Goal: Task Accomplishment & Management: Manage account settings

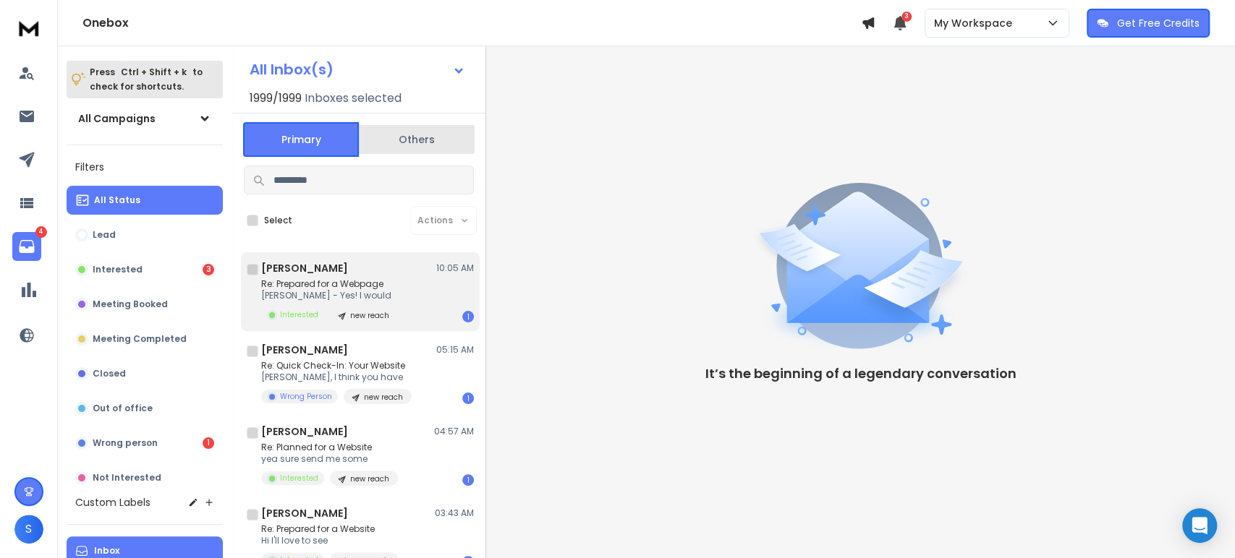
click at [418, 298] on div "Re: Prepared for a Webpage Christine - Yes! I would Interested new reach 1" at bounding box center [367, 300] width 213 height 44
click at [435, 282] on div "Re: Prepared for a Webpage Christine - Yes! I would Interested new reach" at bounding box center [367, 300] width 213 height 44
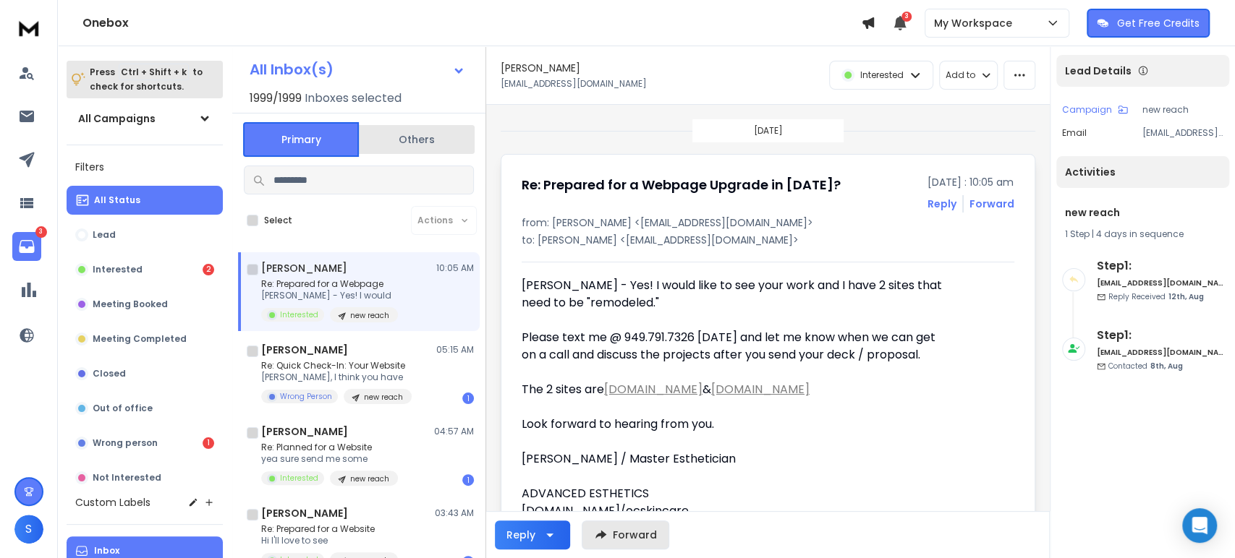
click at [638, 538] on button "Forward" at bounding box center [626, 535] width 88 height 29
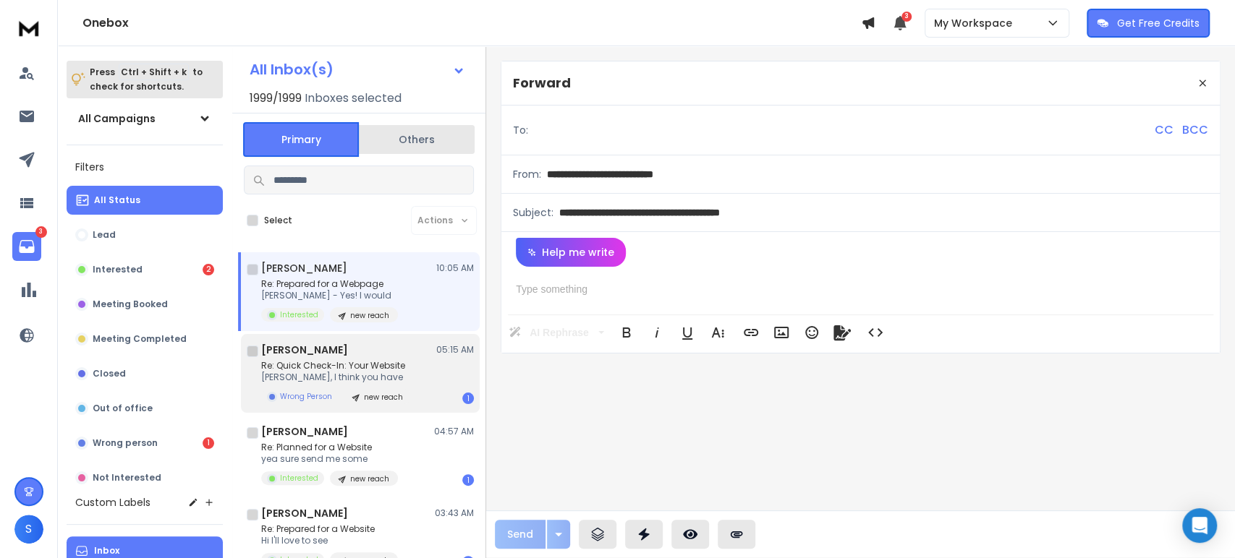
click at [412, 366] on div "Re: Quick Check-In: Your Website Sadie, I think you have Wrong Person new reach…" at bounding box center [367, 382] width 213 height 44
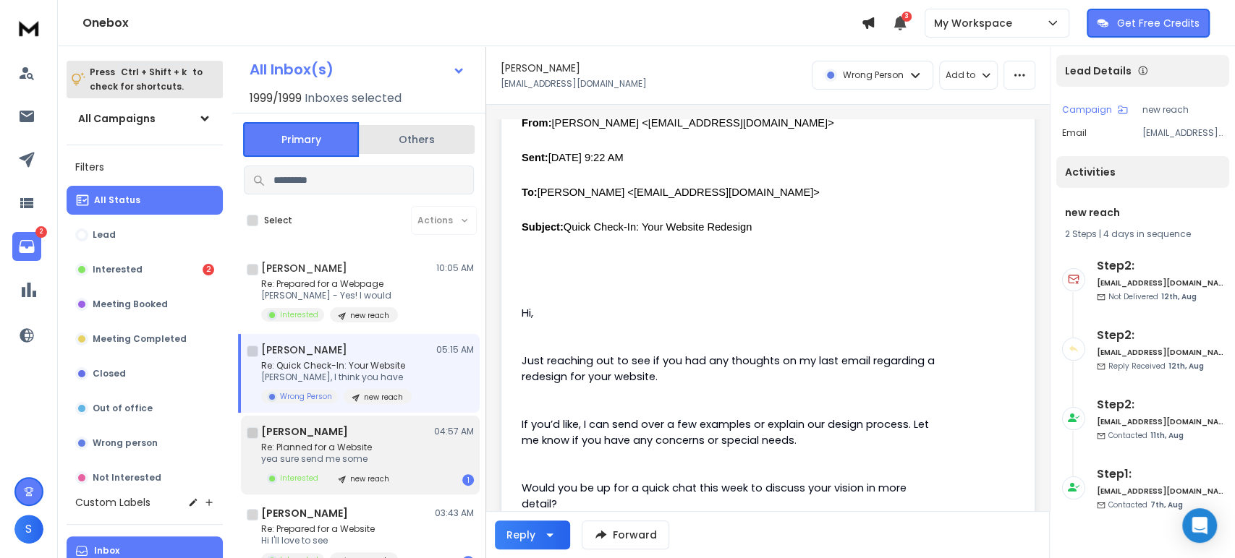
scroll to position [482, 0]
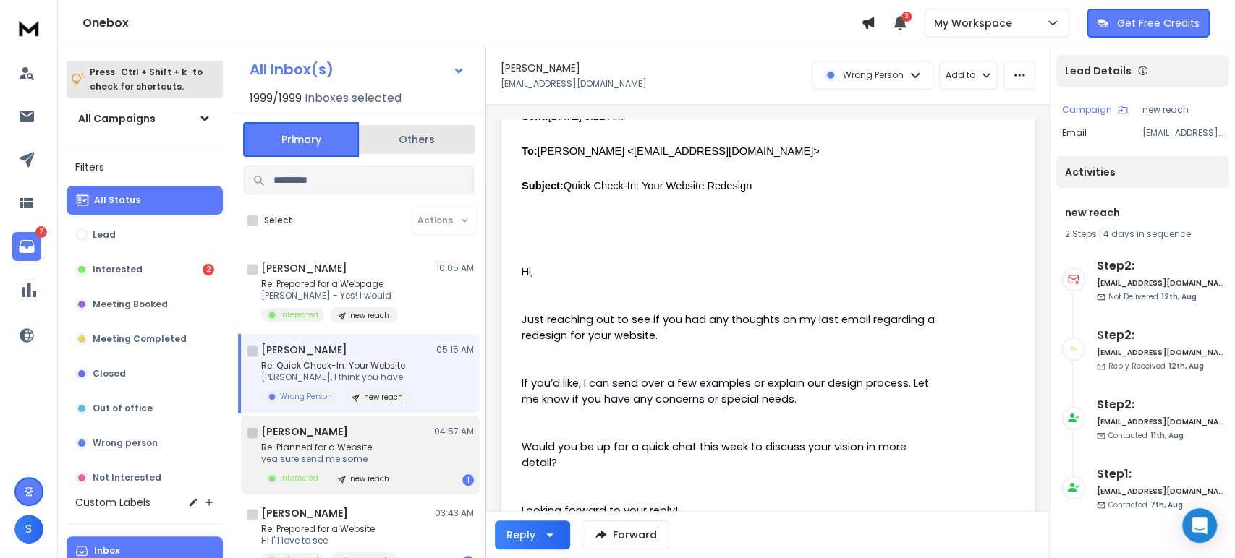
click at [372, 442] on p "Re: Planned for a Website" at bounding box center [329, 448] width 137 height 12
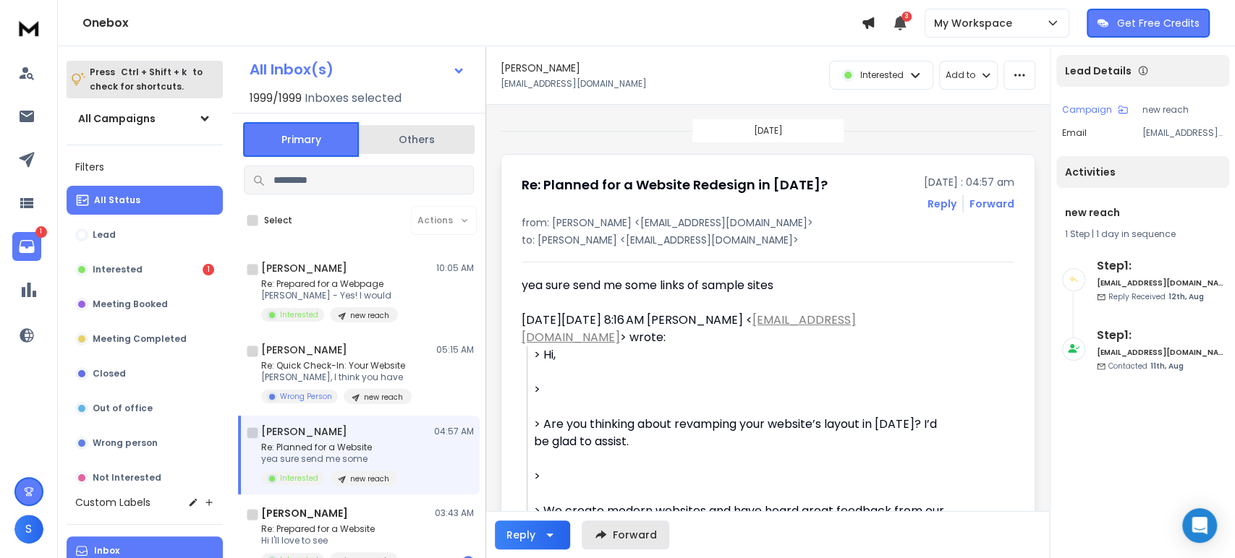
click at [616, 526] on button "Forward" at bounding box center [626, 535] width 88 height 29
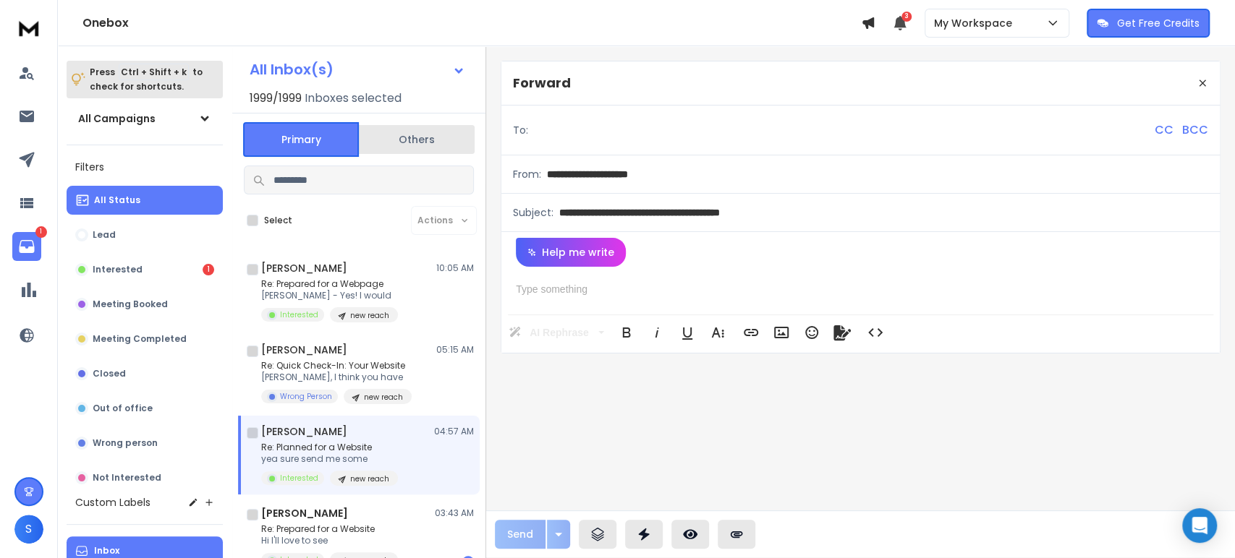
scroll to position [9, 0]
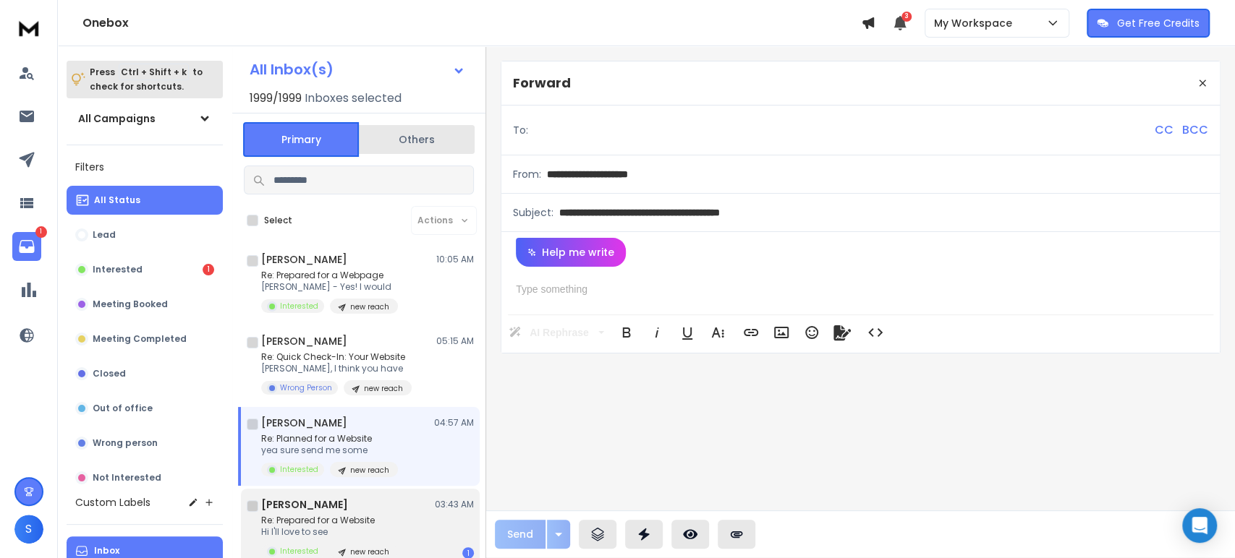
click at [379, 513] on div "Maria Mackin 03:43 AM Re: Prepared for a Website Hi I'll love to see Interested…" at bounding box center [367, 528] width 213 height 61
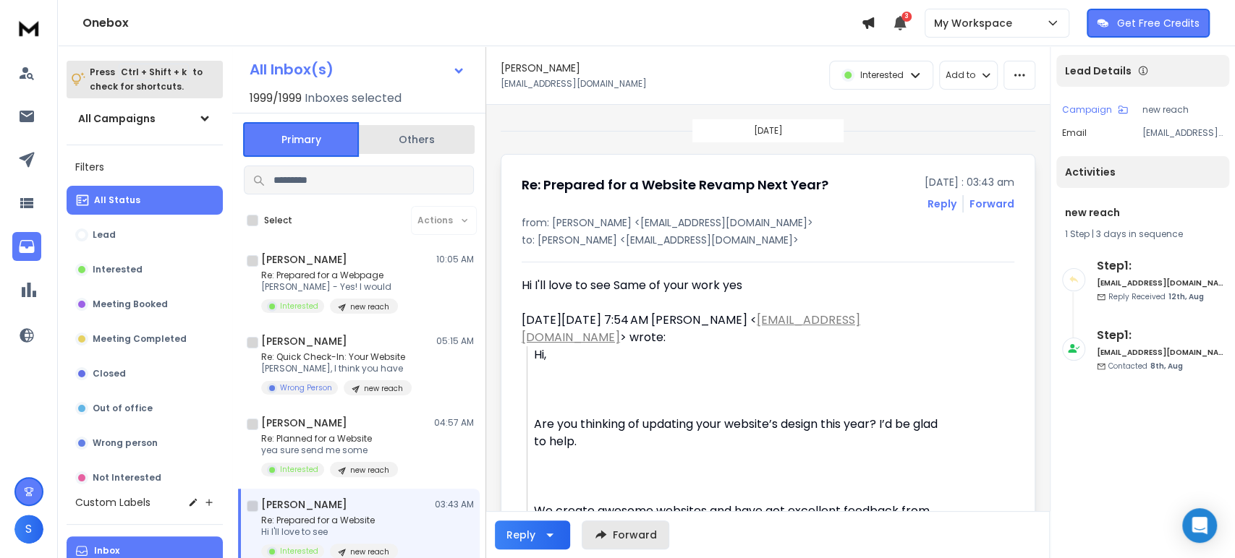
click at [608, 538] on button "Forward" at bounding box center [626, 535] width 88 height 29
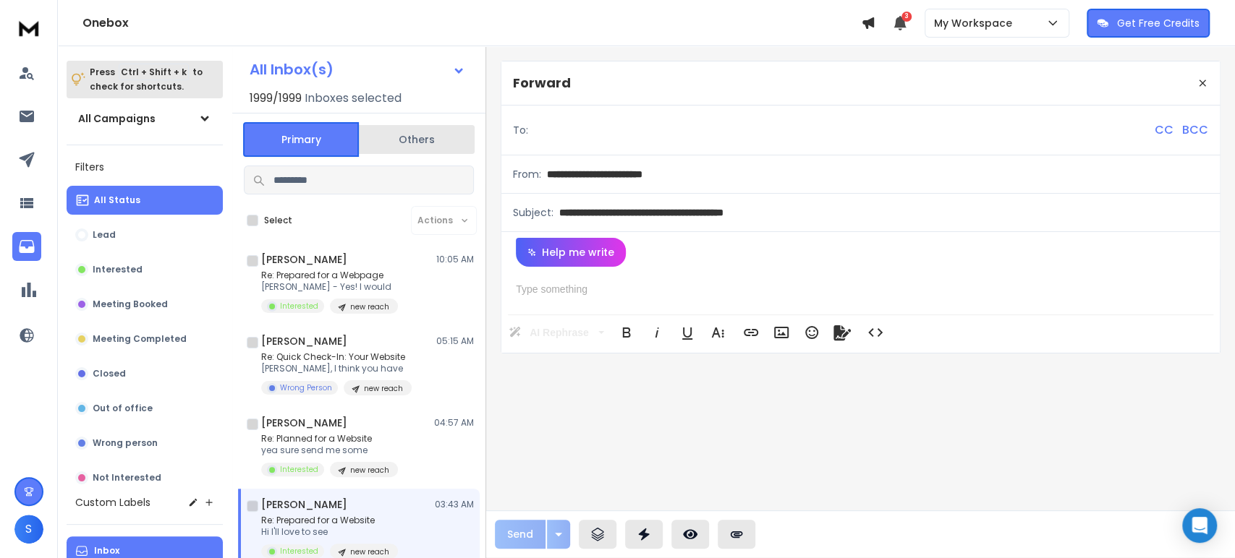
click at [416, 514] on div "Maria Mackin 03:43 AM Re: Prepared for a Website Hi I'll love to see Interested…" at bounding box center [367, 528] width 213 height 61
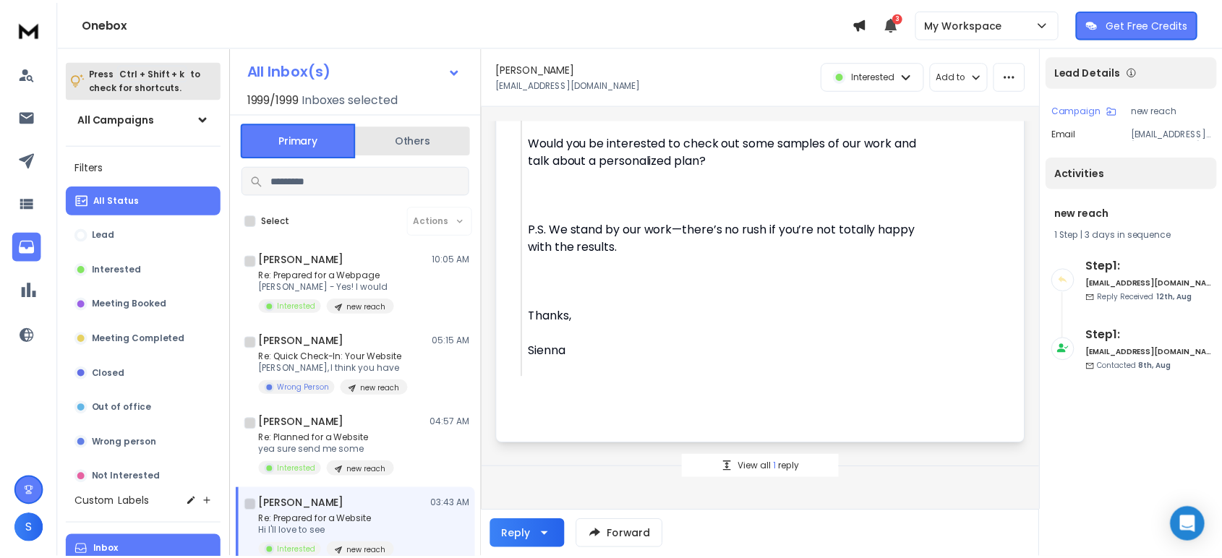
scroll to position [543, 0]
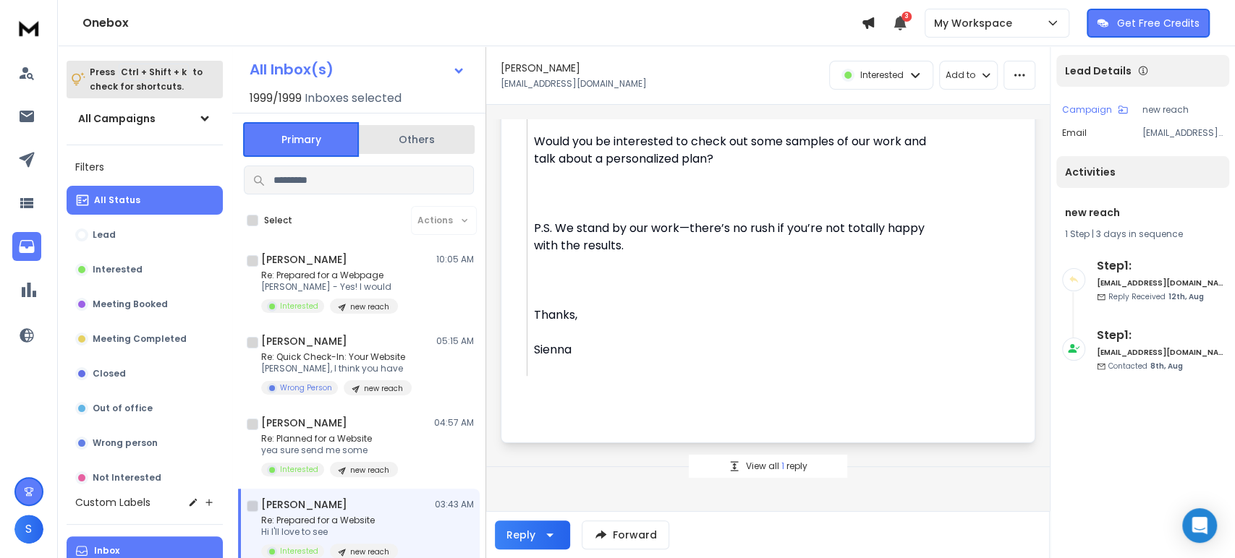
click at [723, 468] on div "View all 1 reply" at bounding box center [768, 466] width 159 height 23
click at [903, 20] on icon at bounding box center [899, 22] width 13 height 14
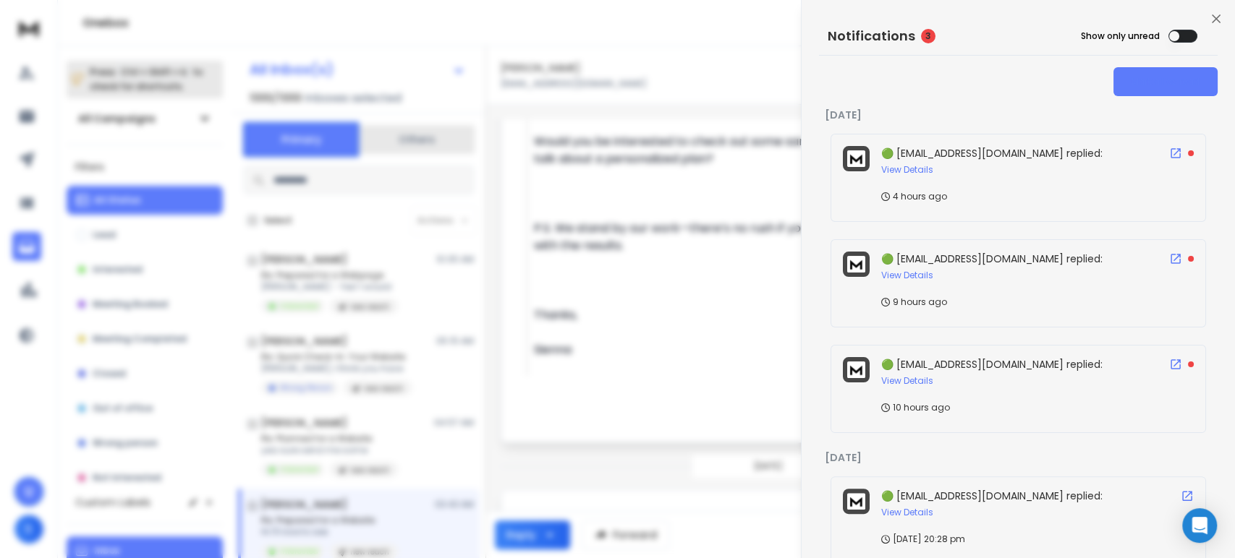
click at [1150, 78] on span "Mark all as read" at bounding box center [1165, 82] width 68 height 12
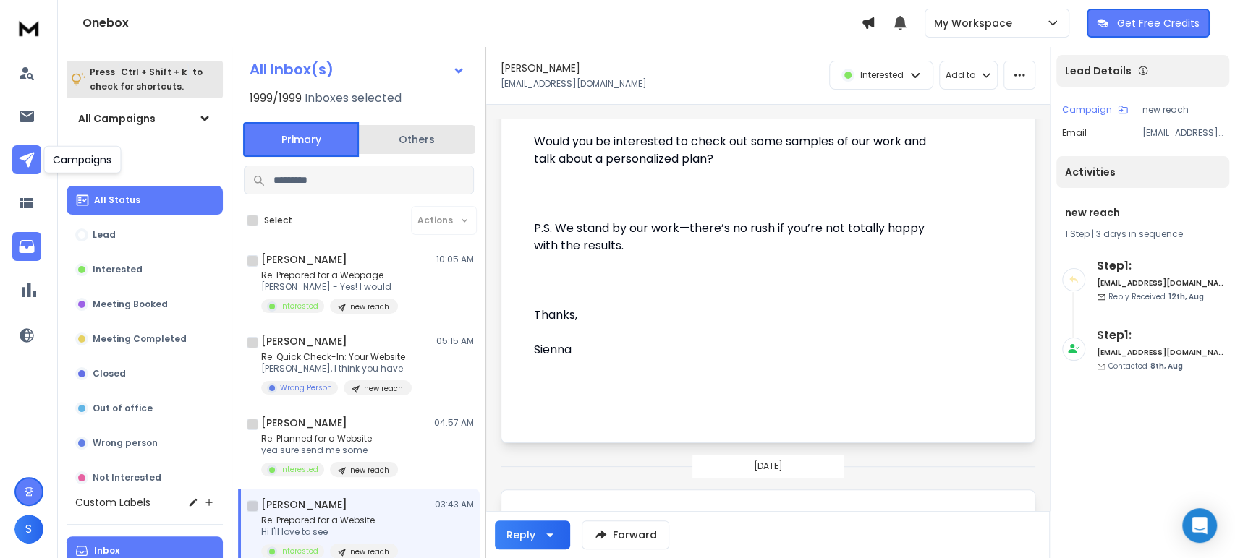
click at [32, 158] on icon at bounding box center [26, 159] width 15 height 15
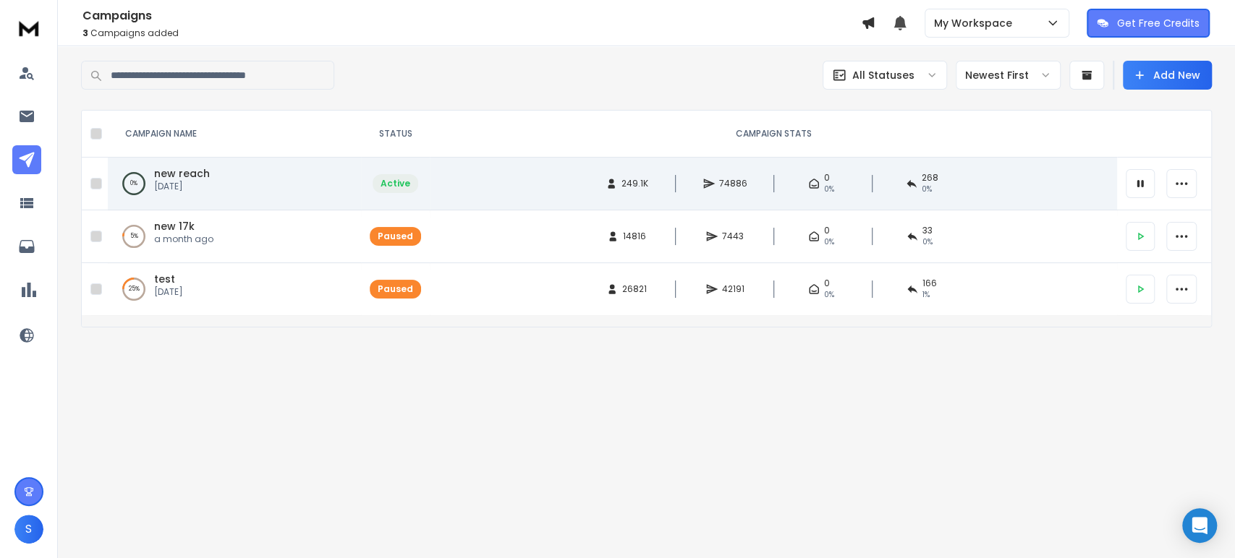
click at [495, 175] on div "249.1K 74886 0 0% 268 0 %" at bounding box center [773, 183] width 670 height 23
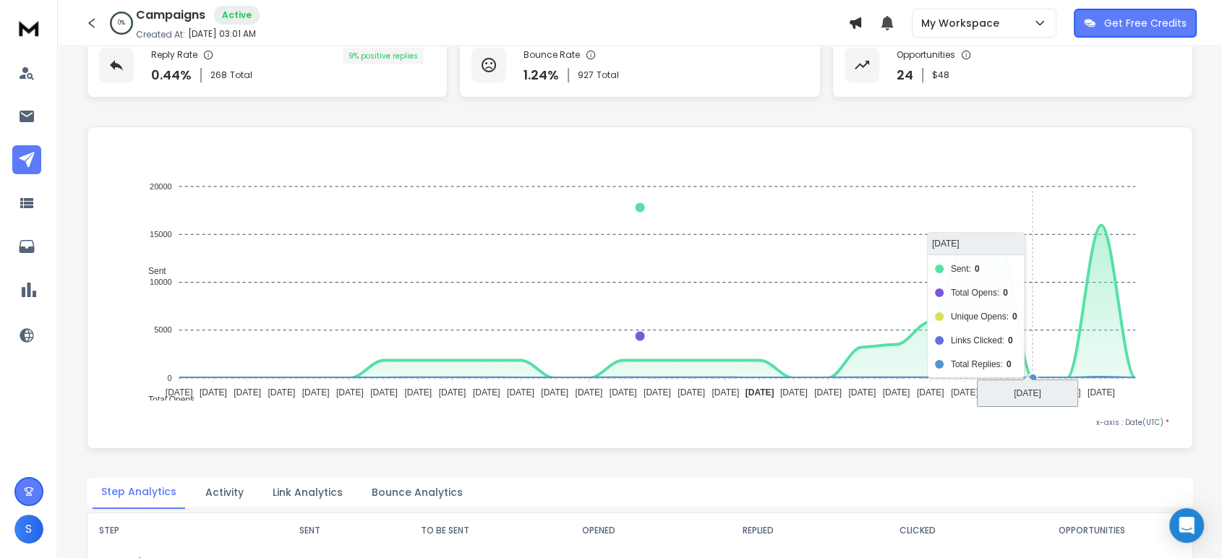
scroll to position [241, 0]
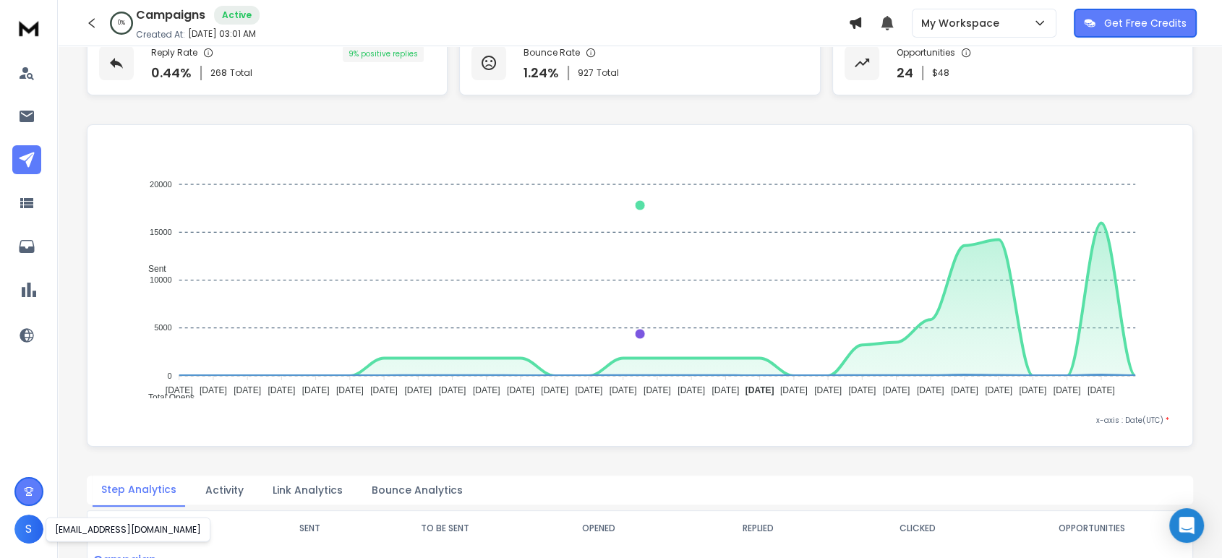
click at [37, 532] on span "S" at bounding box center [28, 529] width 29 height 29
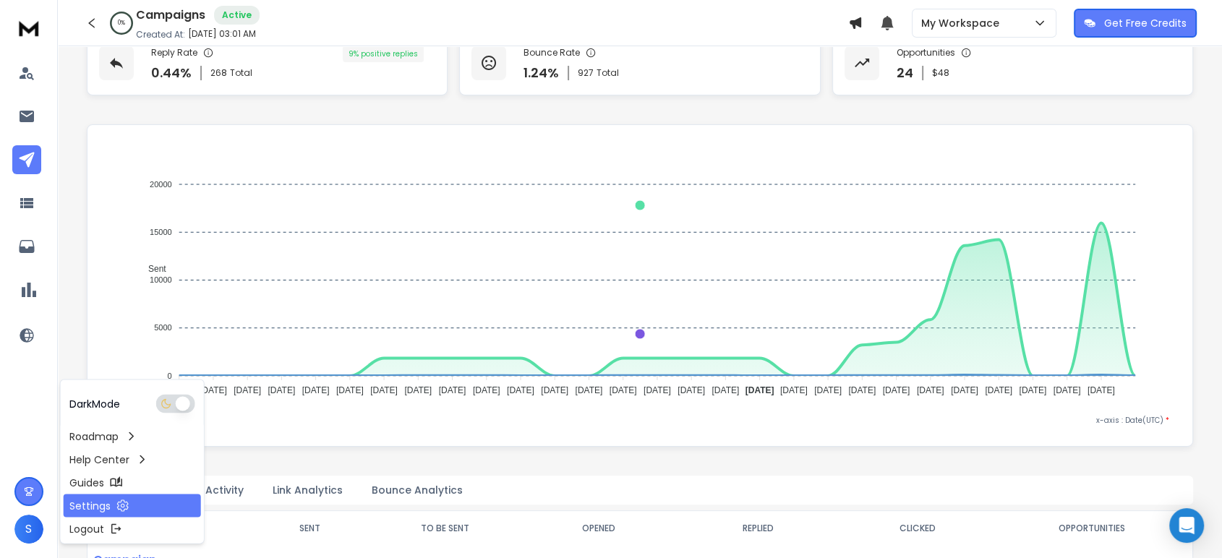
click at [123, 503] on icon at bounding box center [122, 505] width 13 height 13
